Goal: Navigation & Orientation: Find specific page/section

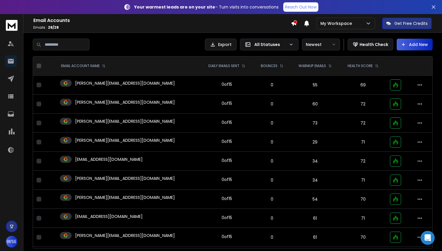
click at [120, 82] on p "[PERSON_NAME][EMAIL_ADDRESS][DOMAIN_NAME]" at bounding box center [125, 83] width 100 height 6
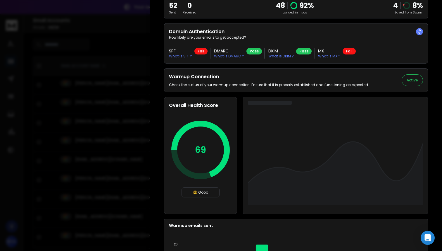
scroll to position [80, 0]
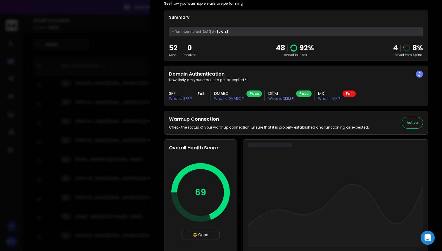
click at [198, 92] on div "Fail" at bounding box center [200, 93] width 13 height 6
click at [419, 71] on icon at bounding box center [420, 74] width 6 height 6
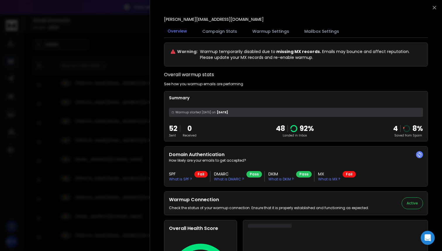
scroll to position [0, 0]
click at [227, 35] on button "Campaign Stats" at bounding box center [220, 31] width 42 height 13
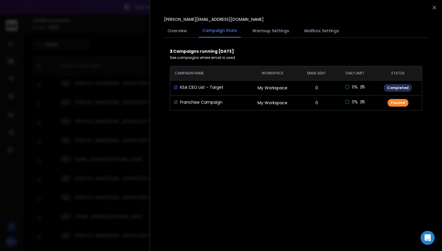
scroll to position [1, 0]
click at [431, 8] on icon "button" at bounding box center [434, 8] width 6 height 6
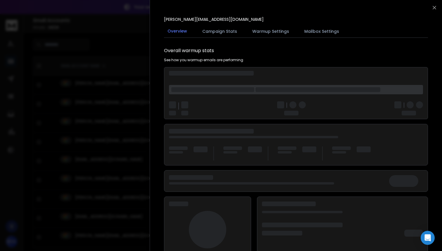
scroll to position [0, 0]
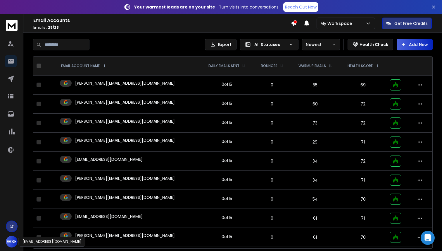
click at [14, 244] on span "WSE" at bounding box center [12, 241] width 12 height 12
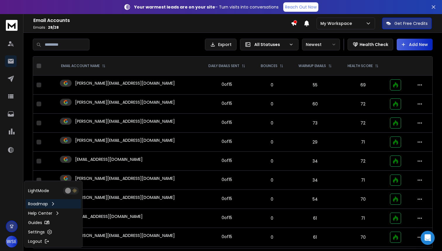
click at [53, 203] on icon at bounding box center [53, 204] width 6 height 6
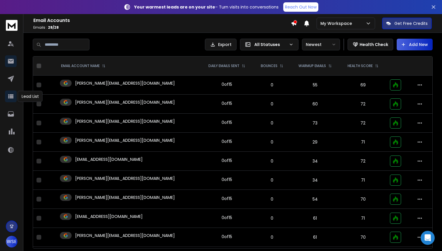
scroll to position [3, 0]
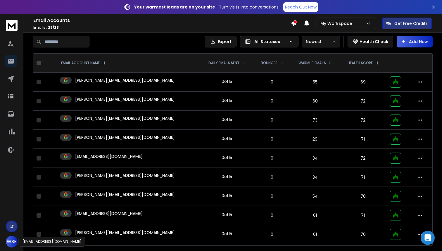
click at [12, 240] on span "WSE" at bounding box center [12, 241] width 12 height 12
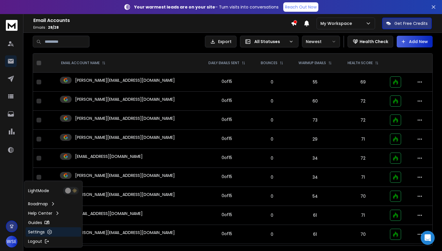
click at [36, 232] on p "Settings" at bounding box center [36, 232] width 17 height 6
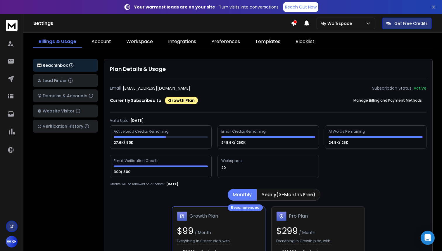
click at [69, 96] on button "Domains & Accounts" at bounding box center [65, 95] width 65 height 13
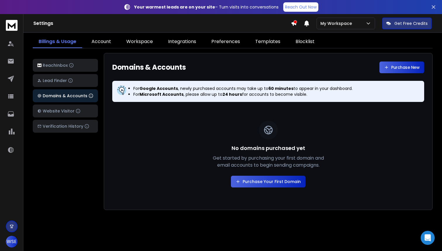
click at [94, 40] on link "Account" at bounding box center [101, 42] width 31 height 12
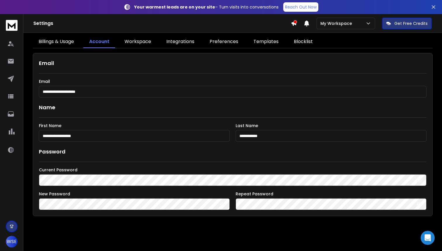
click at [137, 43] on link "Workspace" at bounding box center [138, 42] width 38 height 12
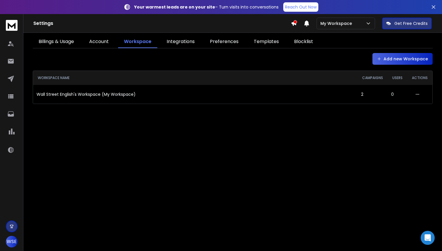
scroll to position [3, 0]
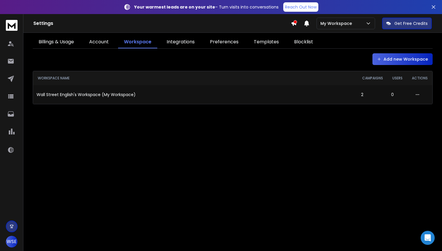
click at [90, 95] on td "Wall Street English's Workspace (My Workspace)" at bounding box center [195, 94] width 324 height 19
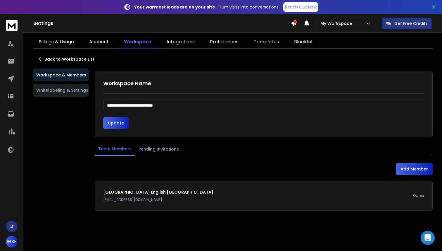
click at [181, 45] on link "Integrations" at bounding box center [181, 42] width 40 height 12
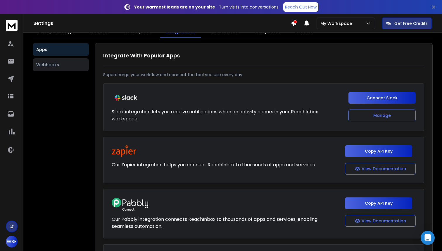
scroll to position [9, 0]
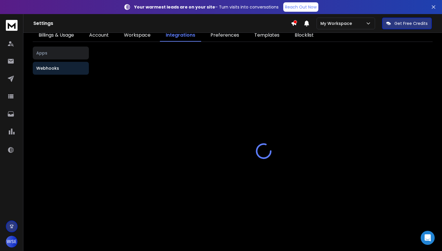
click at [60, 70] on button "Webhooks" at bounding box center [61, 68] width 56 height 13
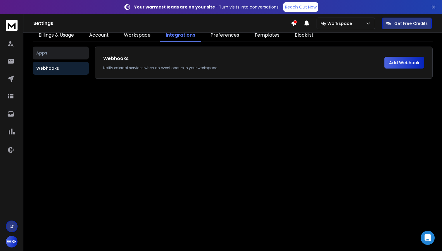
click at [271, 37] on link "Templates" at bounding box center [266, 35] width 37 height 12
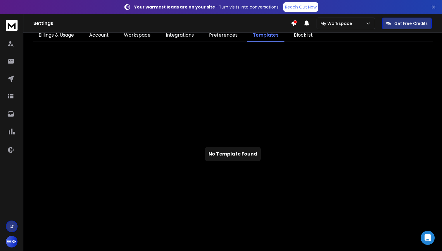
click at [231, 37] on link "Preferences" at bounding box center [223, 35] width 40 height 12
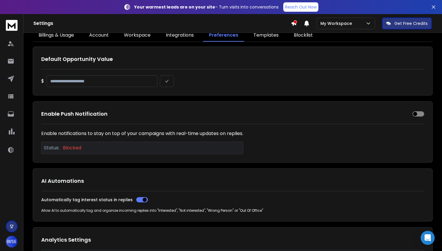
click at [171, 38] on link "Integrations" at bounding box center [180, 35] width 40 height 12
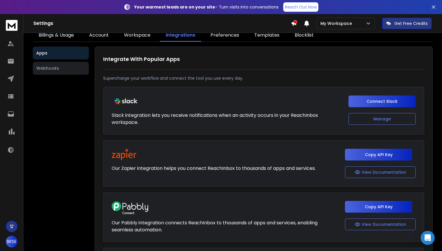
click at [134, 33] on link "Workspace" at bounding box center [137, 35] width 38 height 12
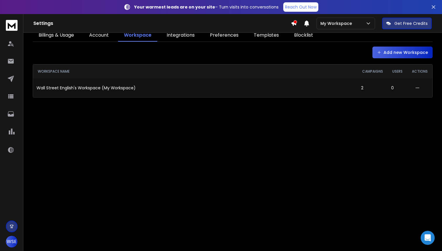
click at [100, 89] on td "Wall Street English's Workspace (My Workspace)" at bounding box center [195, 87] width 324 height 19
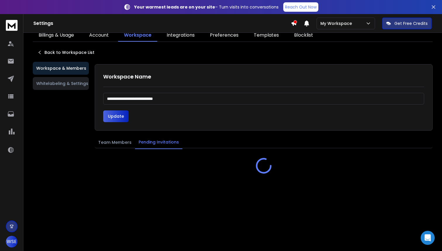
click at [155, 144] on button "Pending Invitations" at bounding box center [158, 141] width 47 height 13
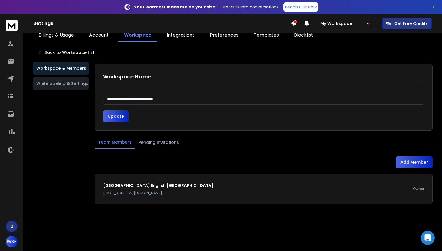
click at [107, 142] on button "Team Members" at bounding box center [115, 141] width 40 height 13
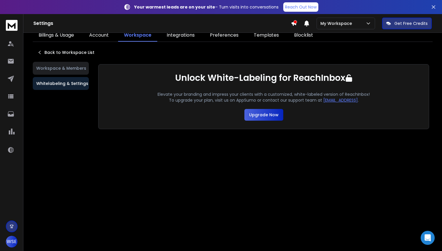
click at [60, 86] on button "Whitelabeling & Settings" at bounding box center [61, 83] width 56 height 13
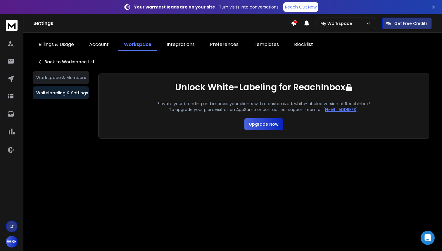
click at [96, 46] on link "Account" at bounding box center [98, 45] width 31 height 12
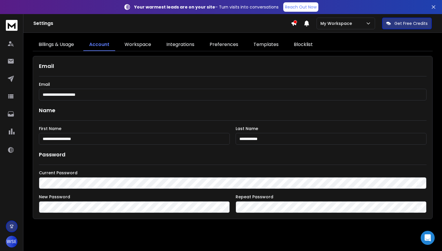
click at [152, 45] on link "Workspace" at bounding box center [138, 45] width 38 height 12
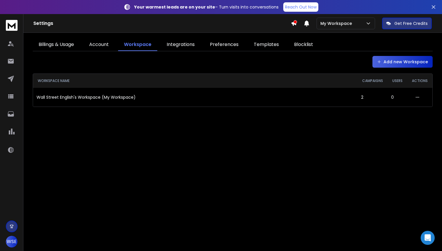
click at [179, 43] on link "Integrations" at bounding box center [181, 45] width 40 height 12
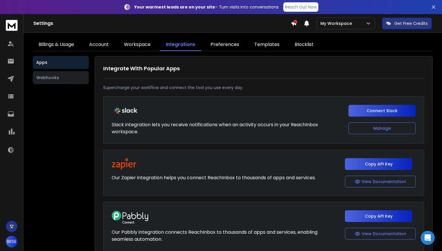
drag, startPoint x: 59, startPoint y: 47, endPoint x: 25, endPoint y: 64, distance: 38.3
click at [59, 47] on link "Billings & Usage" at bounding box center [56, 45] width 47 height 12
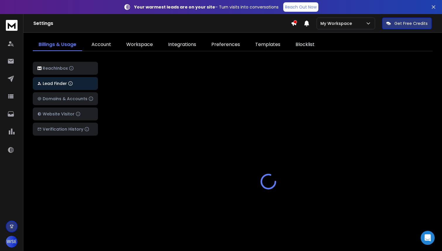
click at [54, 84] on button "Lead Finder" at bounding box center [65, 83] width 65 height 13
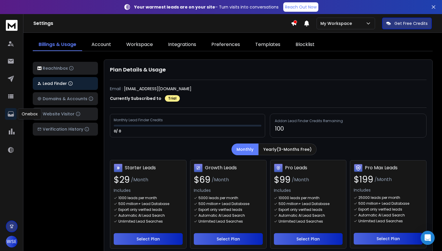
click at [11, 112] on icon at bounding box center [10, 113] width 7 height 7
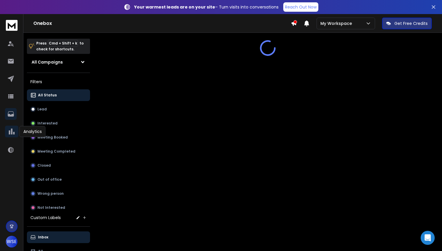
click at [13, 132] on icon at bounding box center [11, 131] width 9 height 9
